Goal: Communication & Community: Answer question/provide support

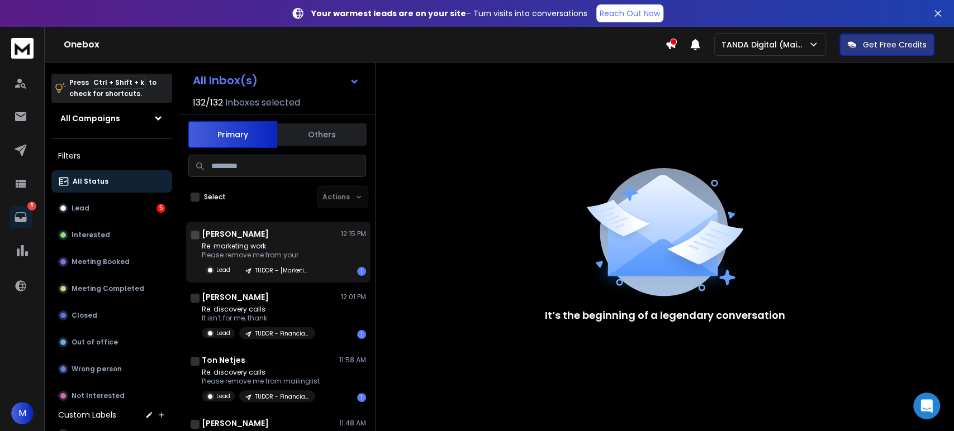
click at [263, 230] on h1 "[PERSON_NAME]" at bounding box center [235, 233] width 67 height 11
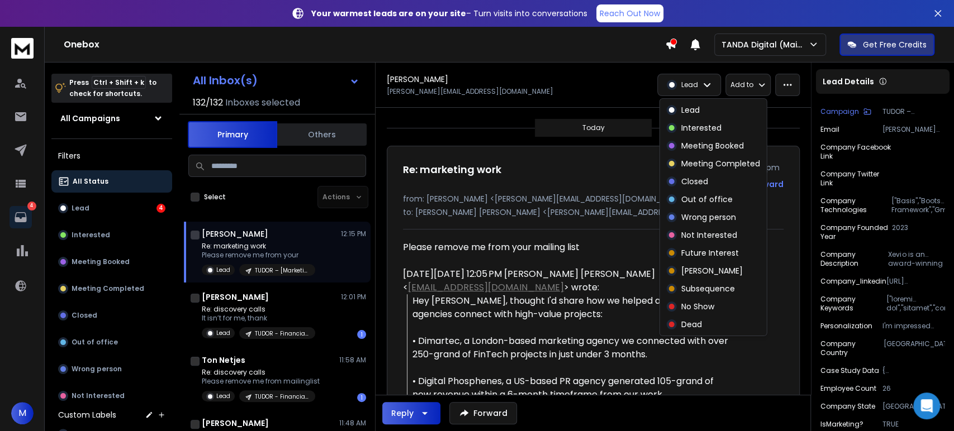
click at [688, 87] on p "Lead" at bounding box center [689, 84] width 17 height 9
click at [689, 240] on p "Not Interested" at bounding box center [709, 235] width 56 height 11
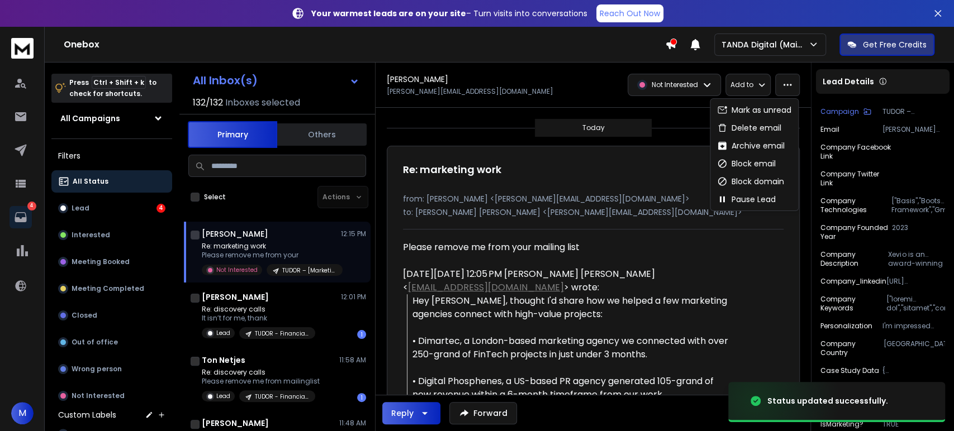
click at [791, 86] on icon "button" at bounding box center [787, 85] width 10 height 10
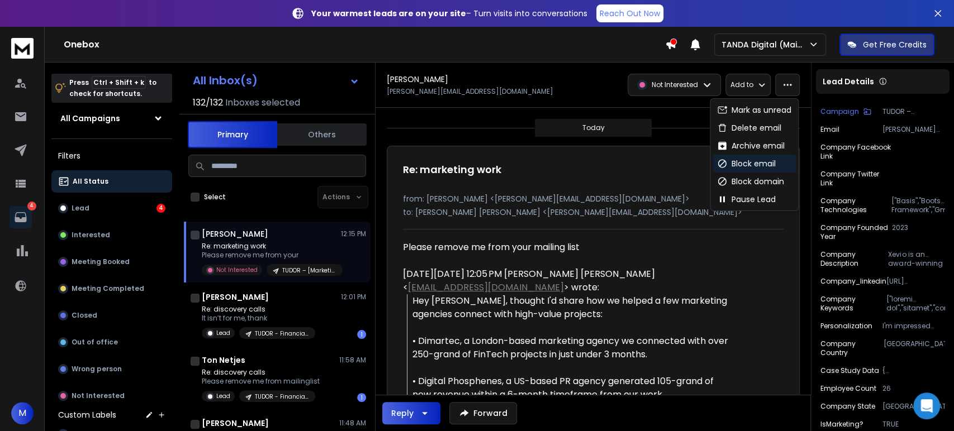
click at [783, 155] on div "Block email" at bounding box center [753, 164] width 83 height 18
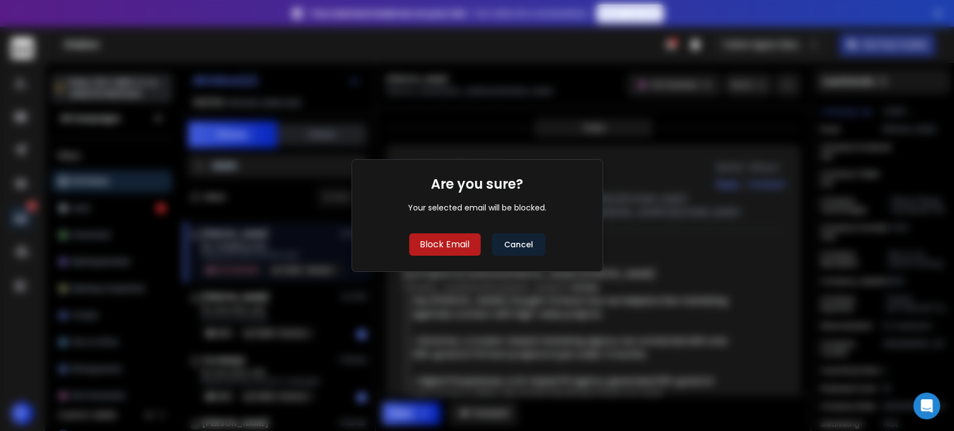
click at [453, 241] on button "Block Email" at bounding box center [445, 245] width 72 height 22
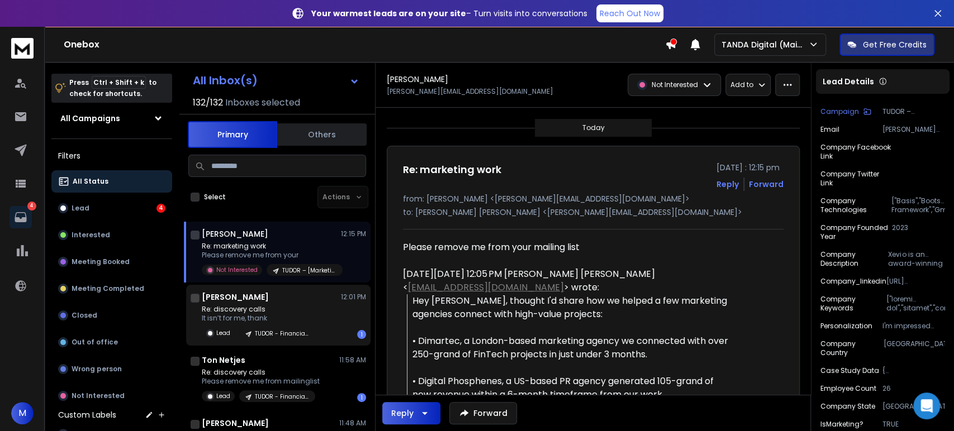
click at [230, 321] on p "It isn’t for me, thank" at bounding box center [258, 318] width 113 height 9
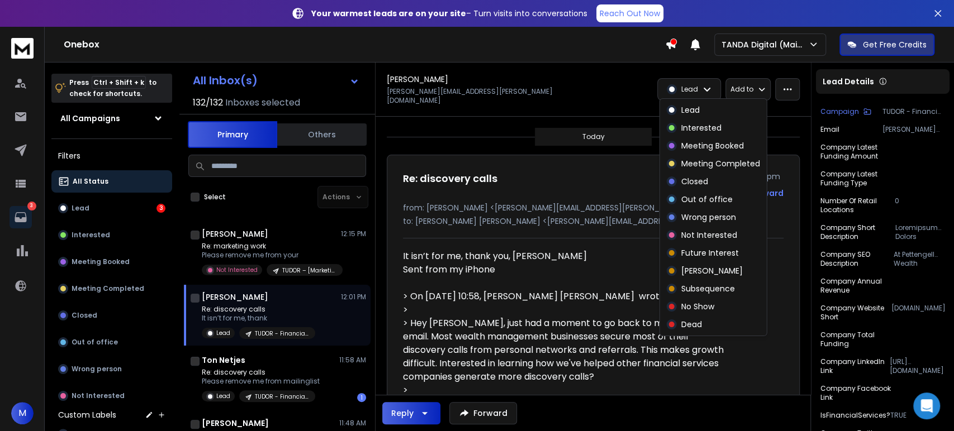
click at [685, 85] on p "Lead" at bounding box center [689, 89] width 17 height 9
click at [696, 231] on p "Not Interested" at bounding box center [709, 235] width 56 height 11
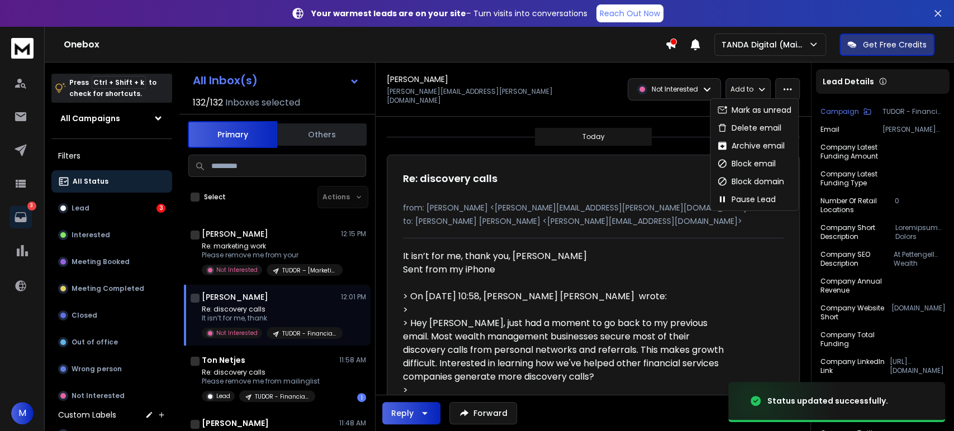
click at [789, 89] on icon "button" at bounding box center [787, 89] width 10 height 10
click at [760, 164] on div "Block email" at bounding box center [746, 163] width 59 height 11
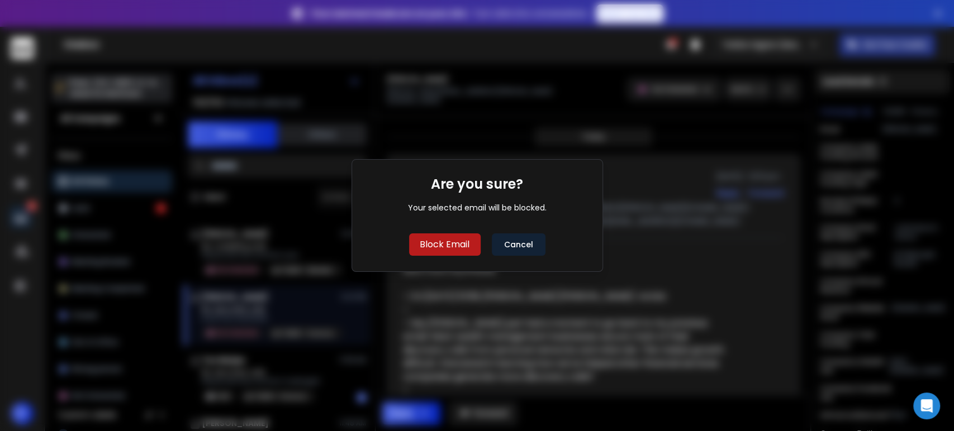
click at [464, 240] on button "Block Email" at bounding box center [445, 245] width 72 height 22
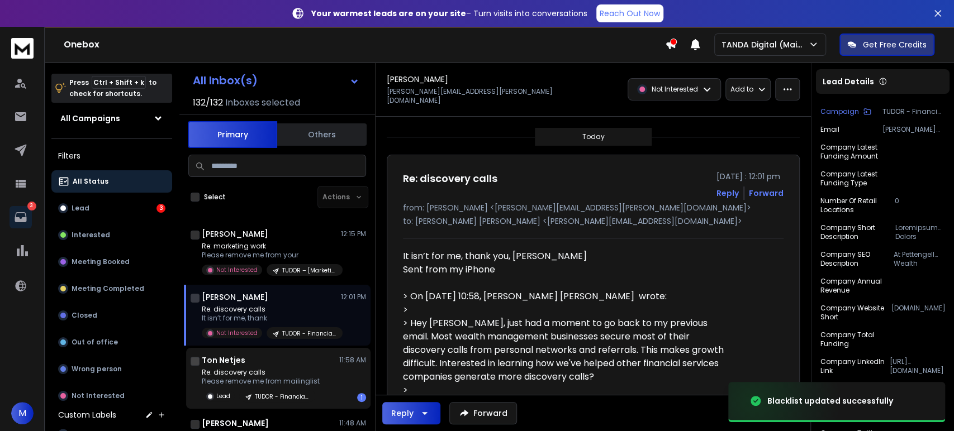
click at [250, 369] on p "Re: discovery calls" at bounding box center [261, 372] width 118 height 9
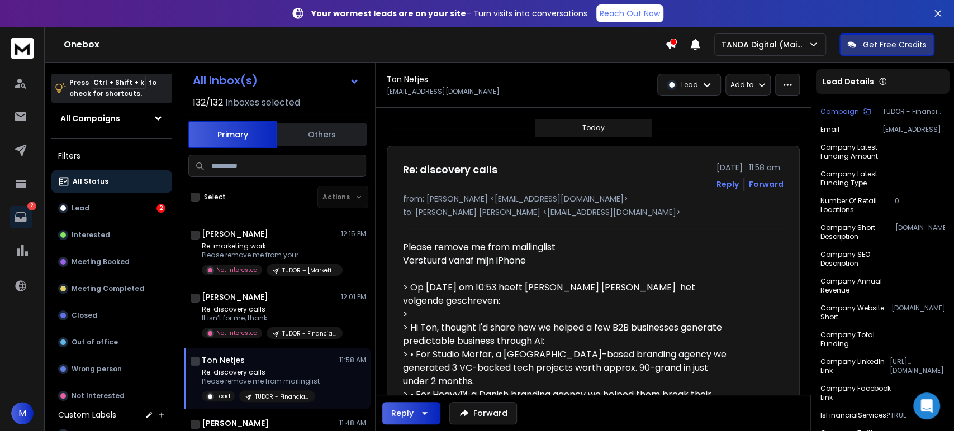
click at [250, 369] on p "Re: discovery calls" at bounding box center [261, 372] width 118 height 9
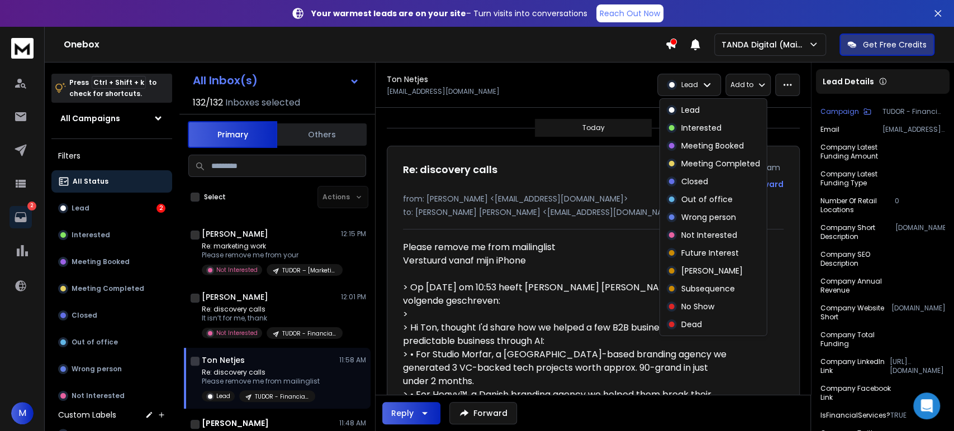
click at [698, 83] on div "Lead" at bounding box center [689, 84] width 63 height 21
click at [708, 239] on p "Not Interested" at bounding box center [709, 235] width 56 height 11
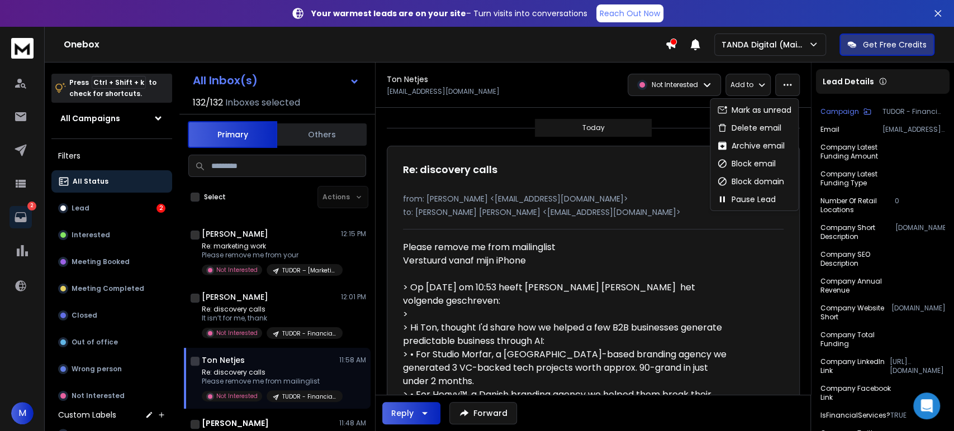
click at [788, 80] on icon "button" at bounding box center [787, 85] width 10 height 10
click at [753, 160] on div "Block email" at bounding box center [746, 163] width 59 height 11
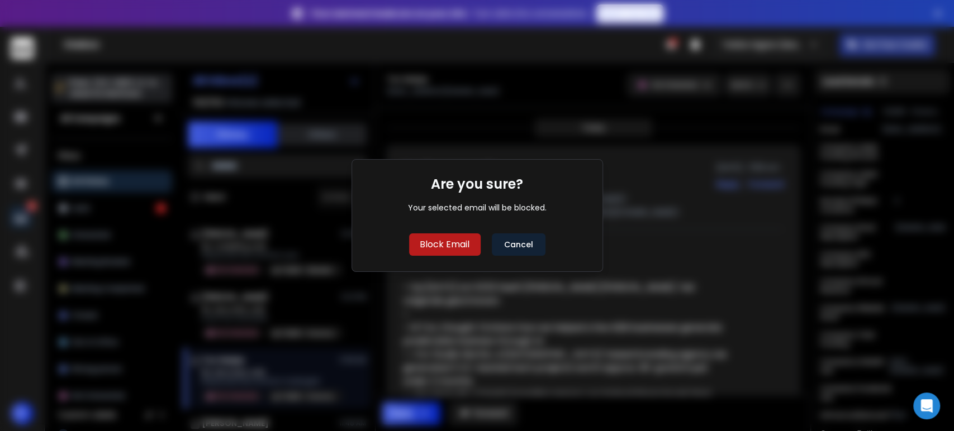
click at [440, 242] on button "Block Email" at bounding box center [445, 245] width 72 height 22
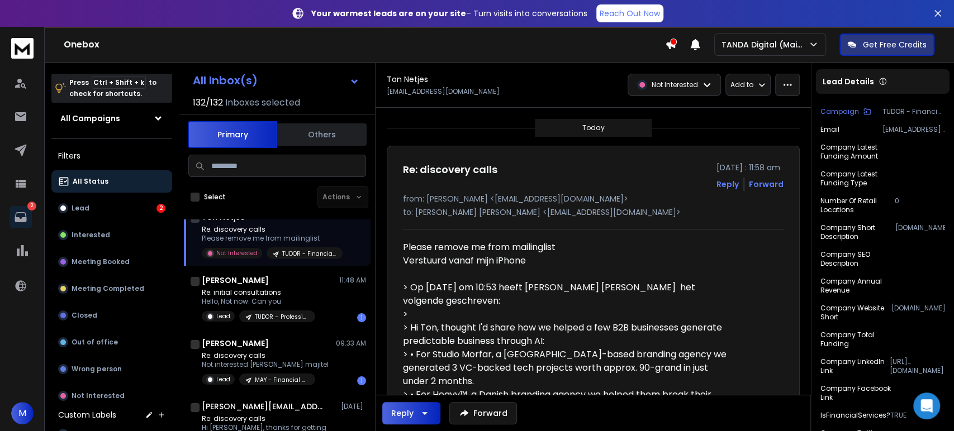
scroll to position [189, 0]
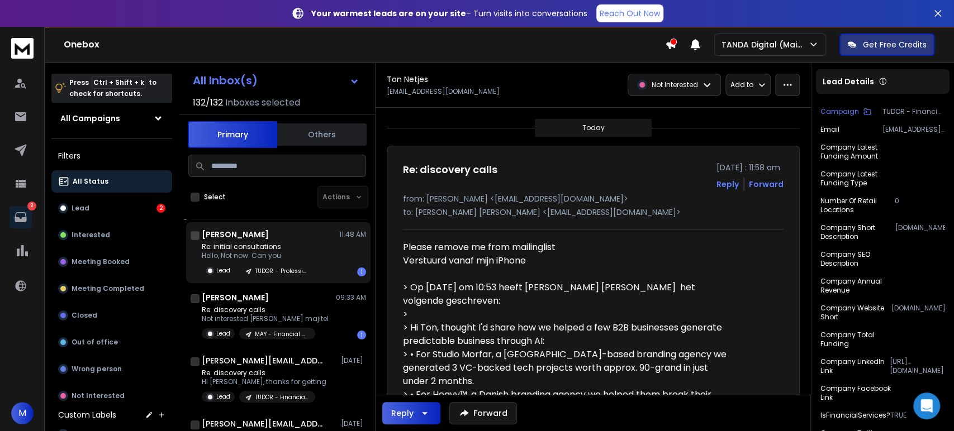
click at [295, 244] on p "Re: initial consultations" at bounding box center [258, 246] width 113 height 9
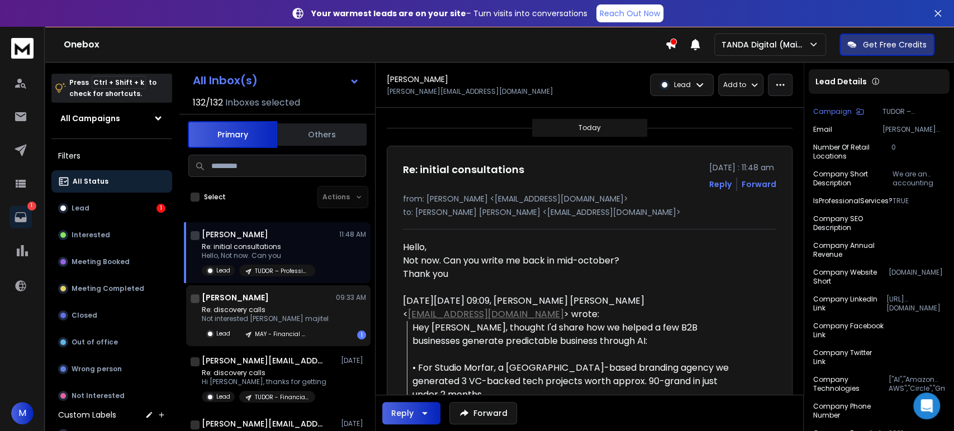
click at [288, 293] on div "[PERSON_NAME] 09:33 AM" at bounding box center [284, 297] width 164 height 11
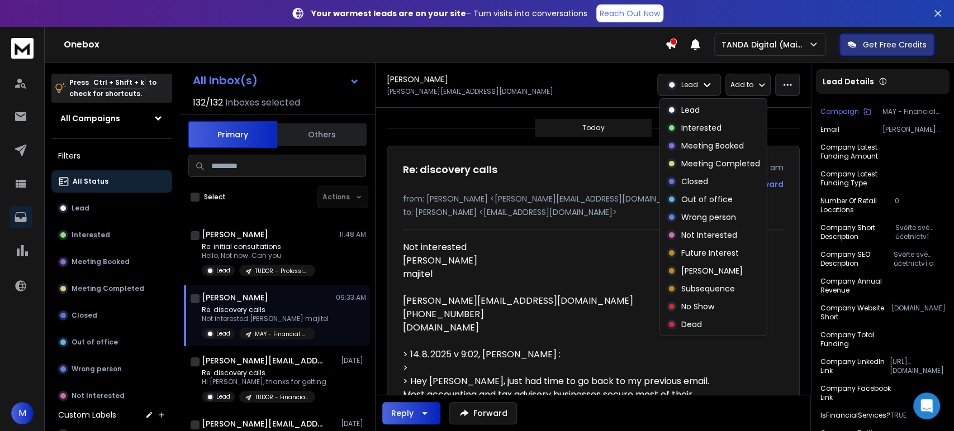
click at [686, 89] on div "Lead" at bounding box center [689, 84] width 63 height 21
click at [703, 231] on p "Not Interested" at bounding box center [709, 235] width 56 height 11
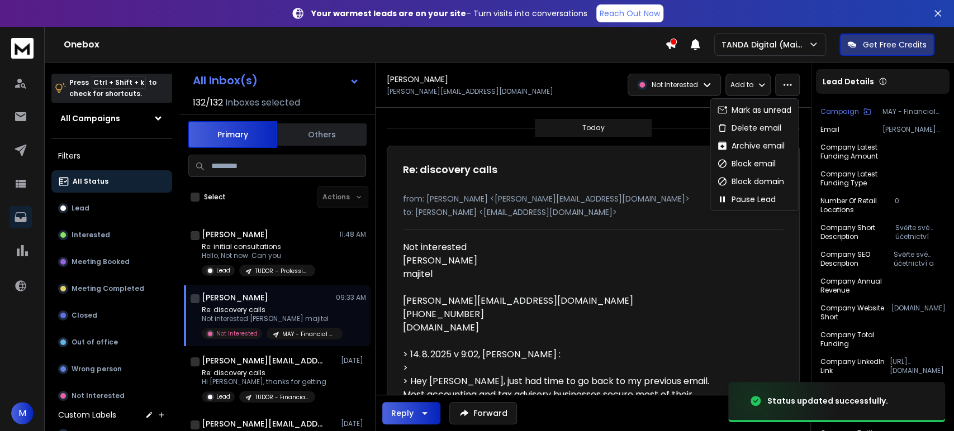
click at [787, 87] on icon "button" at bounding box center [787, 85] width 10 height 10
click at [742, 161] on div "Block email" at bounding box center [746, 163] width 59 height 11
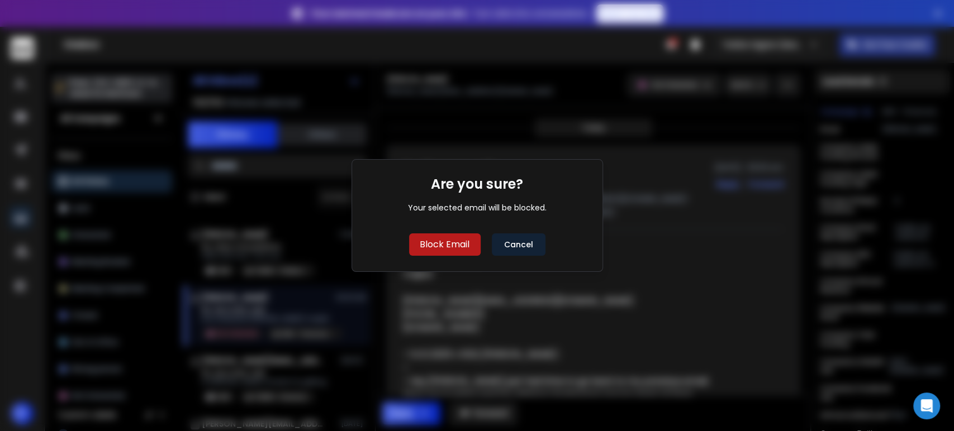
click at [437, 242] on button "Block Email" at bounding box center [445, 245] width 72 height 22
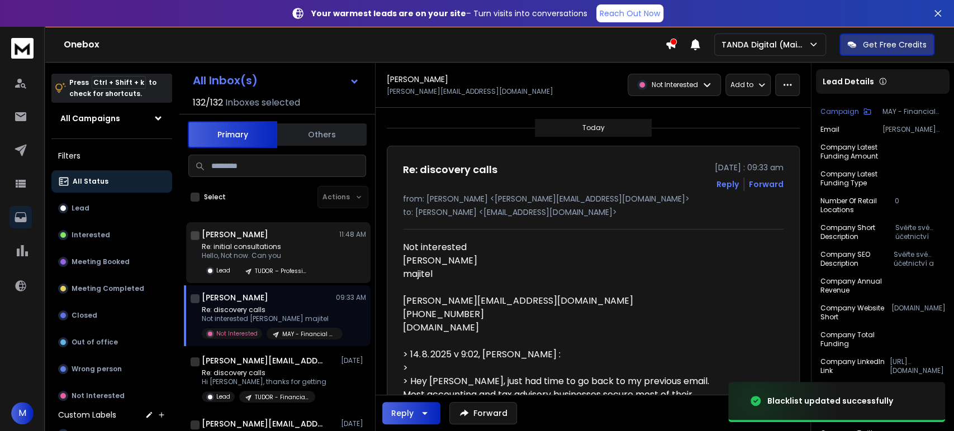
click at [237, 232] on h1 "[PERSON_NAME]" at bounding box center [235, 234] width 66 height 11
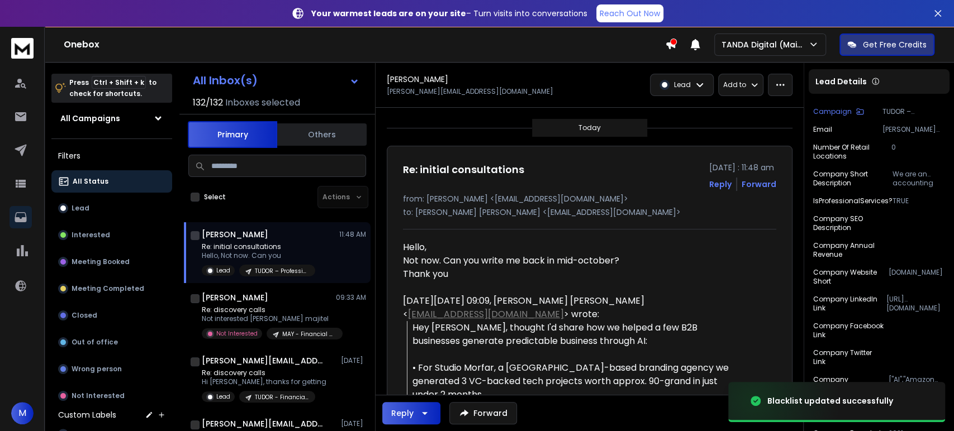
click at [698, 78] on div "Lead" at bounding box center [681, 84] width 63 height 21
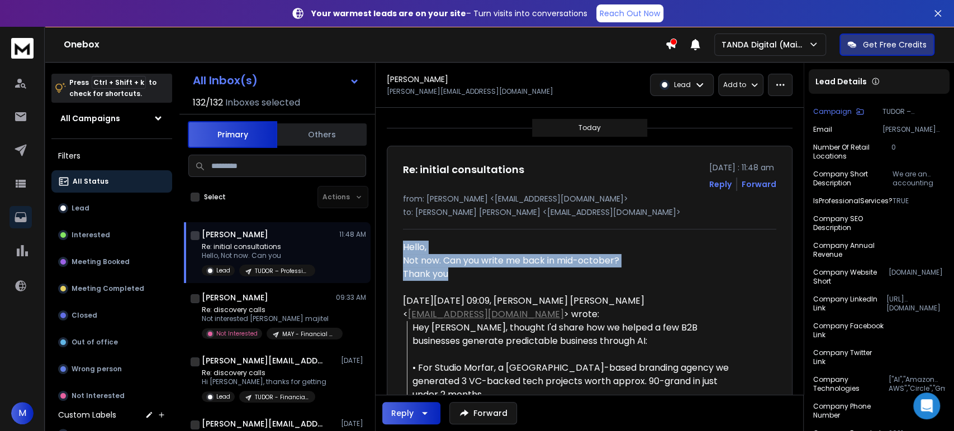
drag, startPoint x: 455, startPoint y: 279, endPoint x: 394, endPoint y: 248, distance: 68.7
click at [394, 248] on div "Re: initial consultations [DATE] : 11:48 am Reply Forward from: [PERSON_NAME] <…" at bounding box center [590, 434] width 406 height 576
copy div "Hello, Not now. Can you write me back in mid-october? Thank you"
click at [403, 415] on div "Reply" at bounding box center [402, 413] width 22 height 11
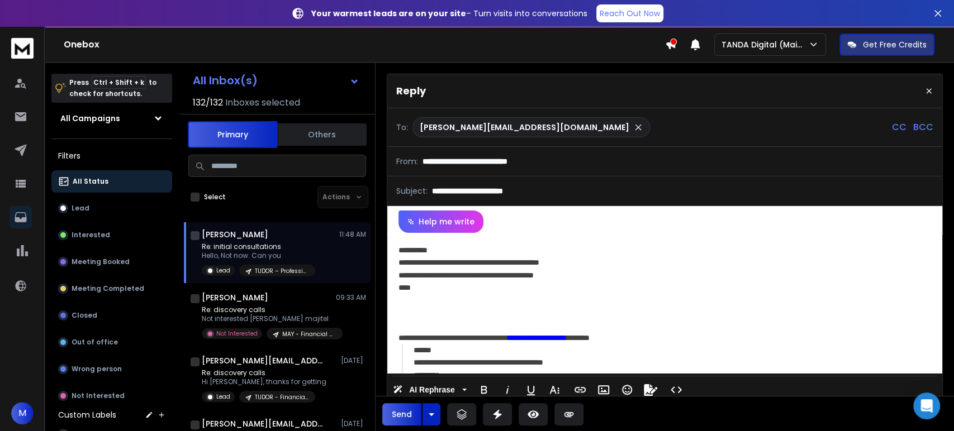
click at [436, 250] on p "**********" at bounding box center [658, 250] width 520 height 12
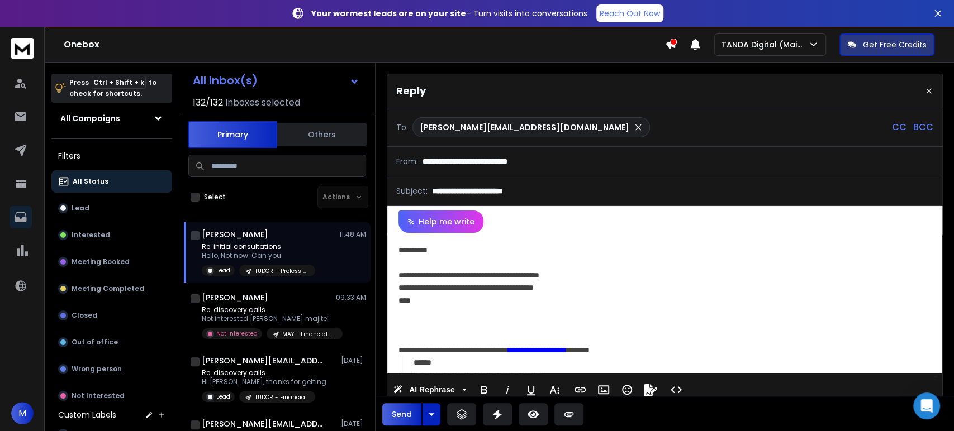
click at [580, 275] on p "**********" at bounding box center [658, 275] width 520 height 12
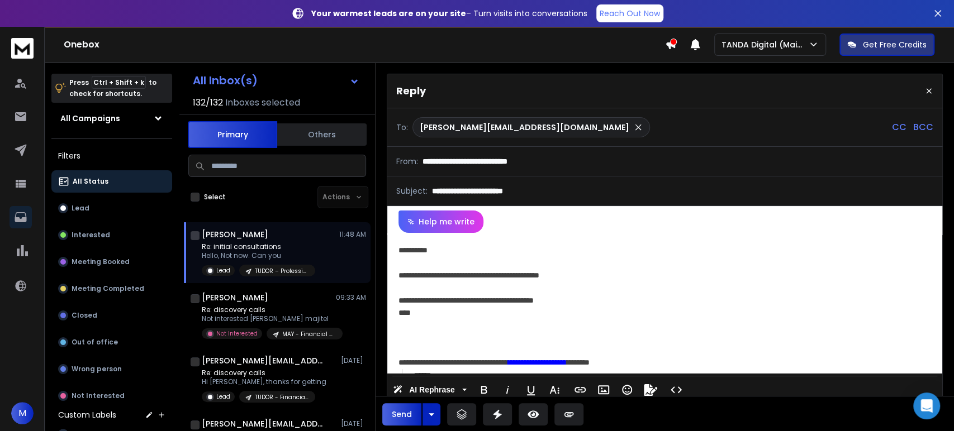
click at [574, 297] on p "**********" at bounding box center [658, 306] width 520 height 25
click at [523, 299] on p "**********" at bounding box center [658, 312] width 520 height 37
click at [544, 301] on p "**********" at bounding box center [658, 312] width 520 height 37
drag, startPoint x: 521, startPoint y: 297, endPoint x: 564, endPoint y: 316, distance: 46.7
click at [564, 316] on p "**********" at bounding box center [658, 312] width 520 height 37
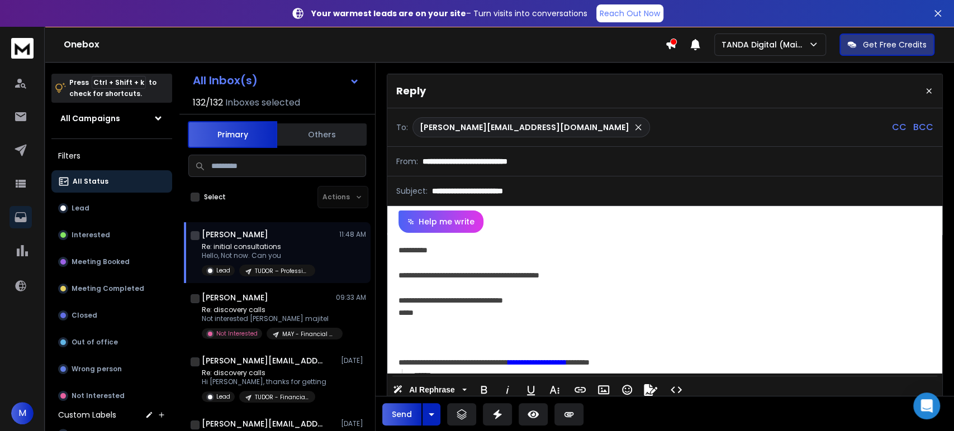
click at [442, 276] on p "**********" at bounding box center [658, 281] width 520 height 25
click at [397, 415] on button "Send" at bounding box center [401, 414] width 39 height 22
